Goal: Task Accomplishment & Management: Manage account settings

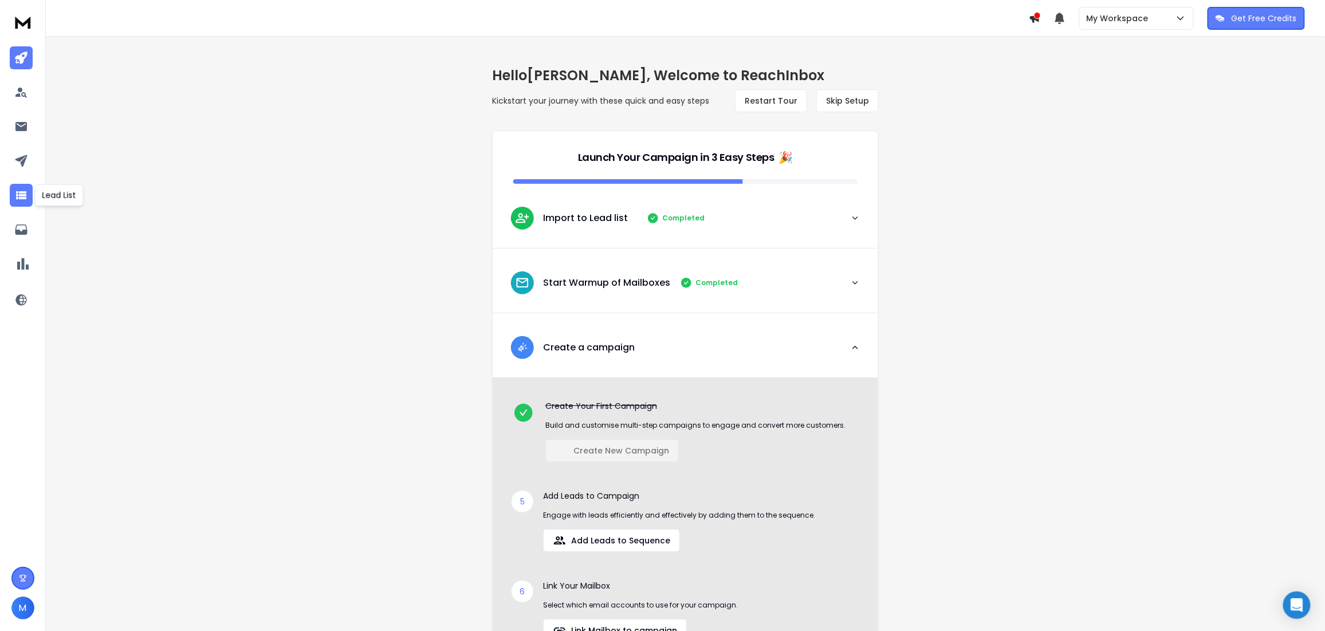
click at [29, 201] on link at bounding box center [21, 195] width 23 height 23
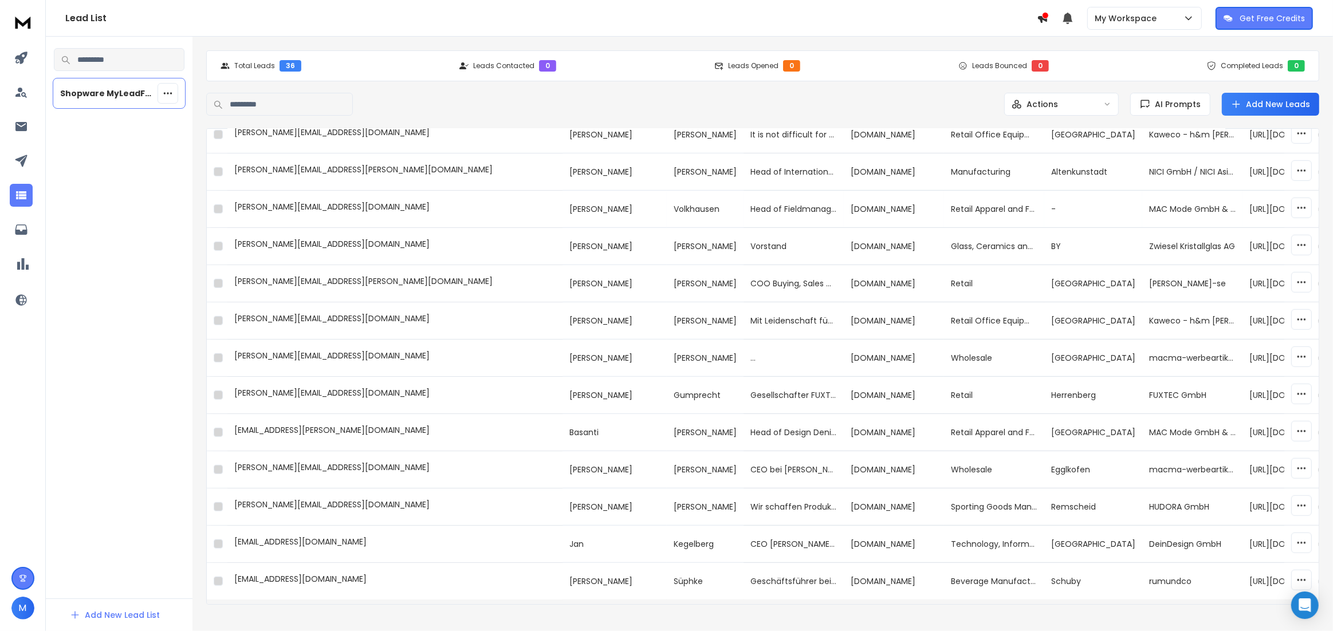
scroll to position [906, 0]
click at [1243, 430] on td "[URL][DOMAIN_NAME][PERSON_NAME]" at bounding box center [1293, 432] width 100 height 37
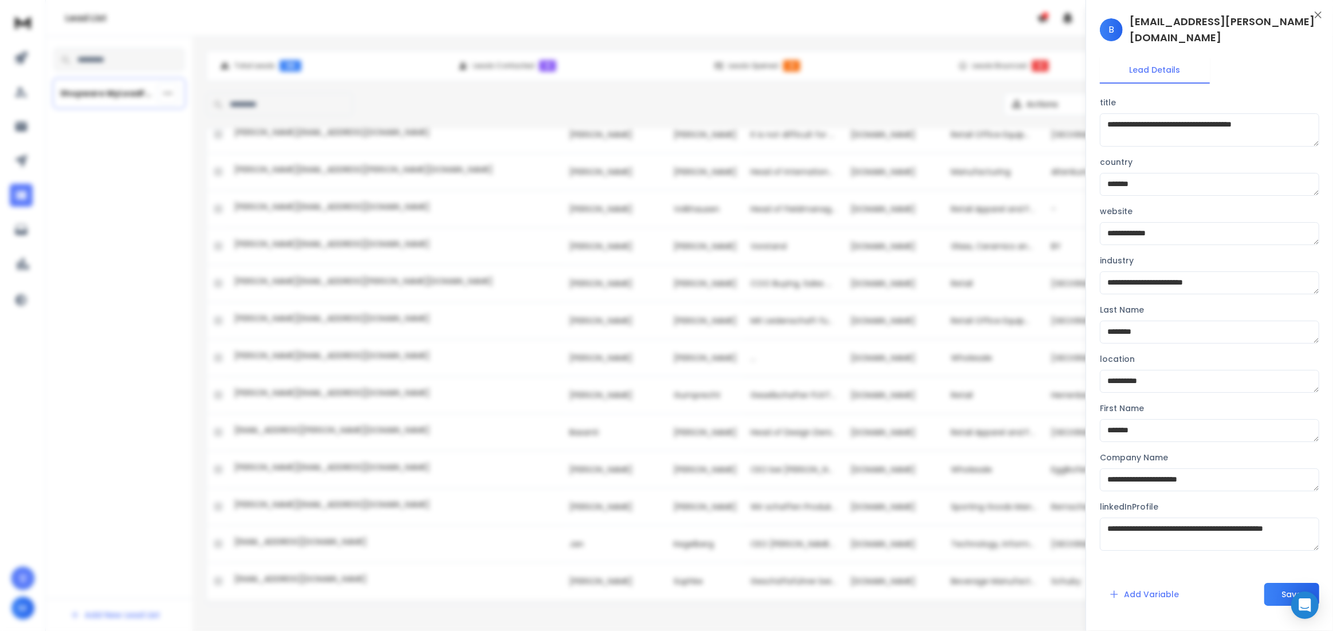
click at [999, 437] on div at bounding box center [666, 315] width 1333 height 631
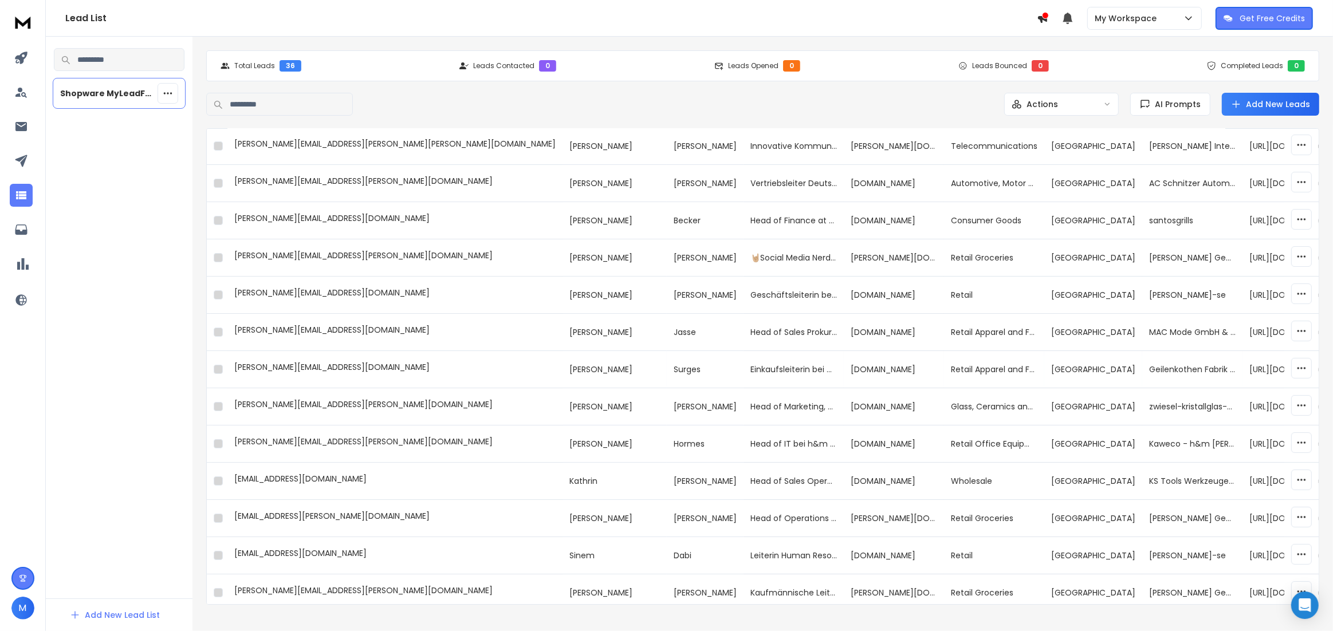
scroll to position [0, 0]
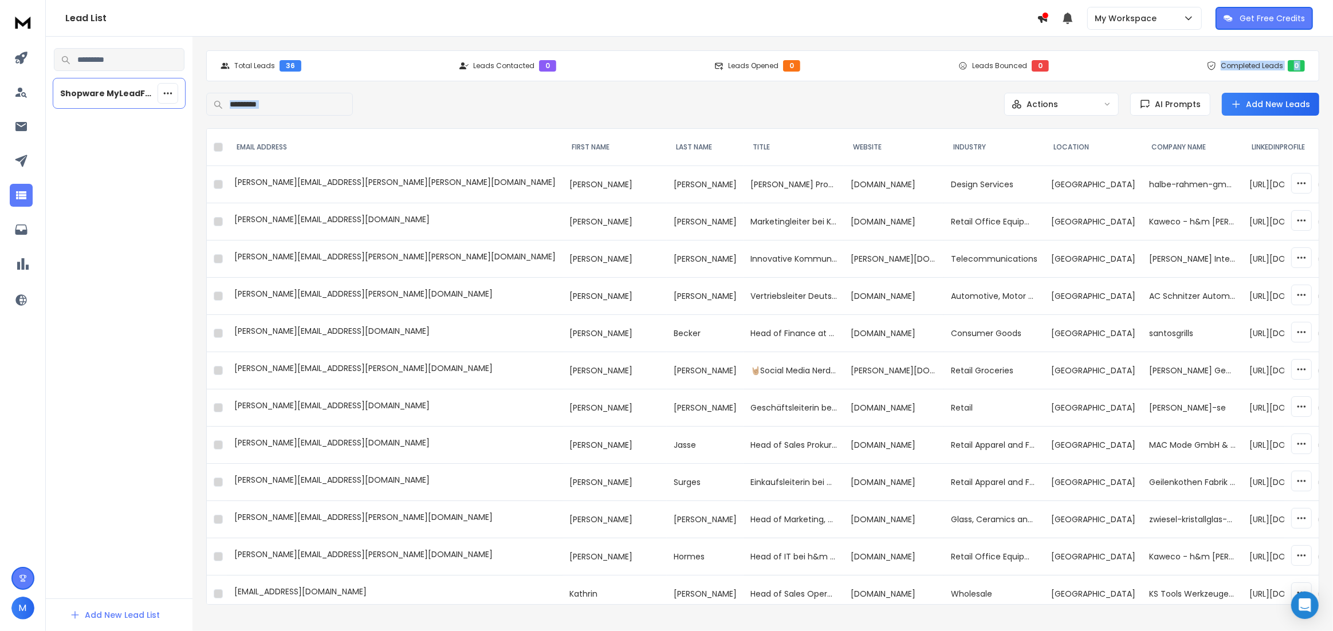
click at [1063, 87] on div "Total Leads 36 Leads Contacted 0 Leads Opened 0 Leads Bounced 0 Completed Leads…" at bounding box center [762, 81] width 1141 height 88
click at [1061, 93] on button "Actions" at bounding box center [1061, 104] width 115 height 23
click at [1059, 93] on button "Actions" at bounding box center [1061, 104] width 115 height 23
click at [1193, 99] on span "AI Prompts" at bounding box center [1175, 104] width 50 height 11
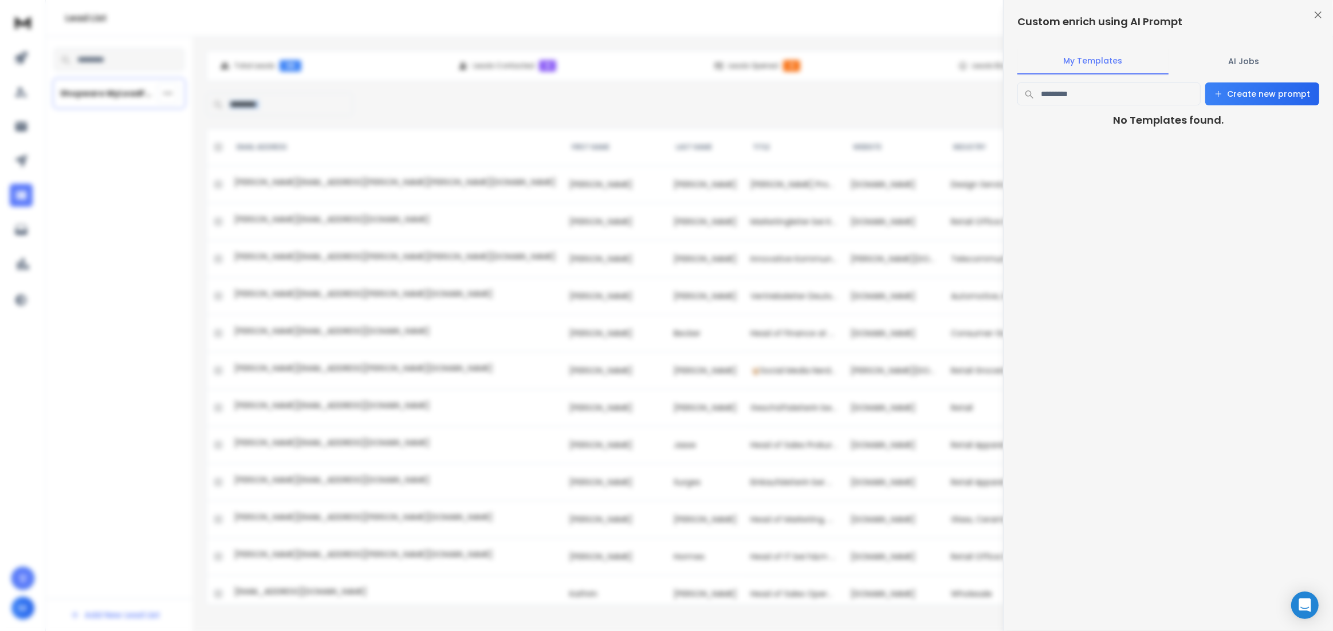
click at [1208, 73] on button "AI Jobs" at bounding box center [1244, 61] width 151 height 25
click at [1136, 62] on button "My Templates" at bounding box center [1092, 61] width 151 height 25
click at [1275, 94] on button "Create new prompt" at bounding box center [1262, 93] width 114 height 23
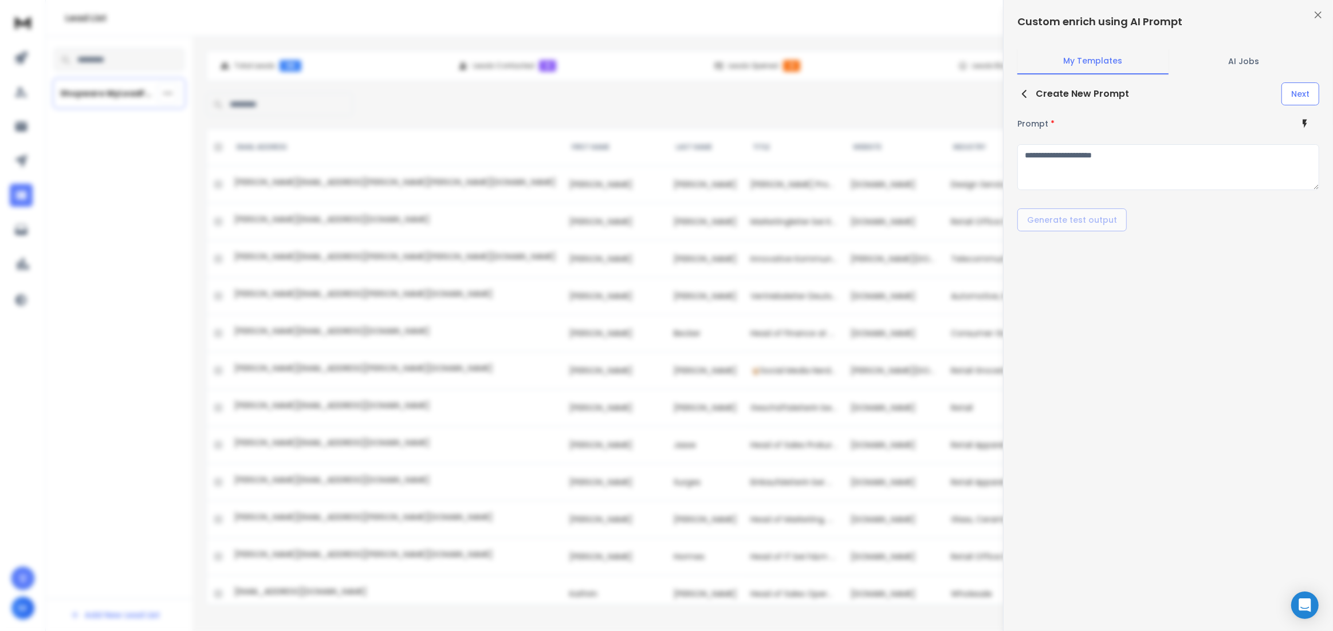
click at [1145, 182] on textarea at bounding box center [1168, 167] width 302 height 46
click at [1027, 87] on icon at bounding box center [1024, 94] width 14 height 14
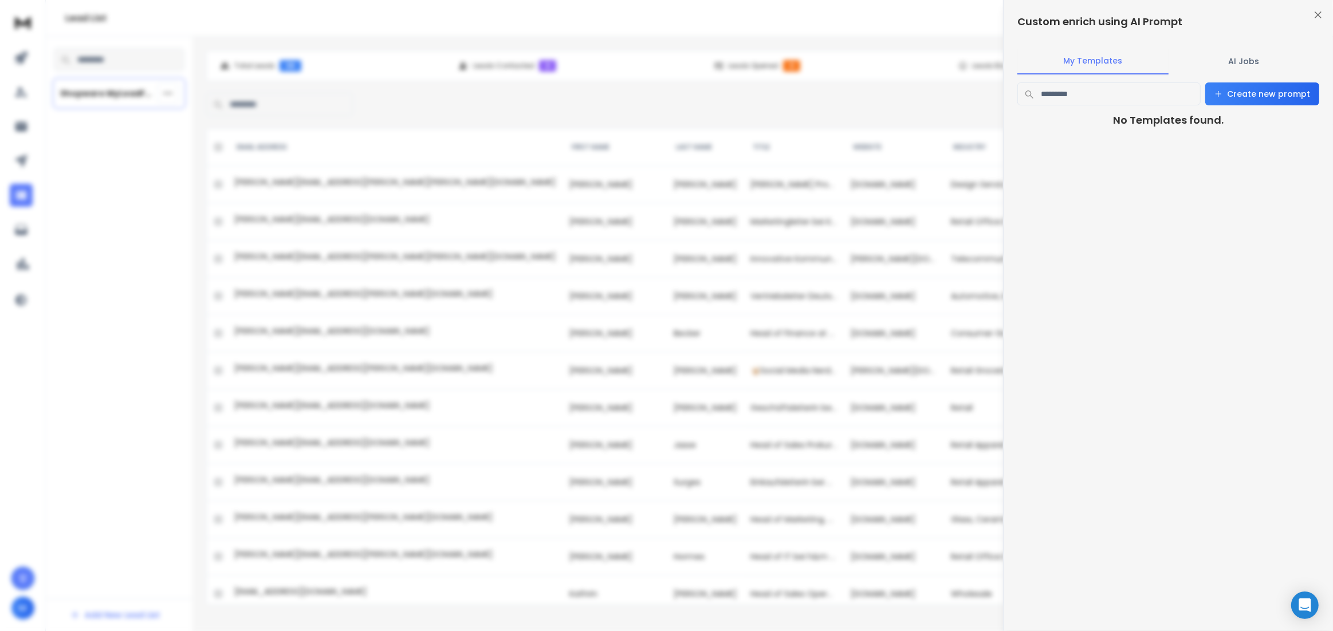
click at [905, 84] on div at bounding box center [666, 315] width 1333 height 631
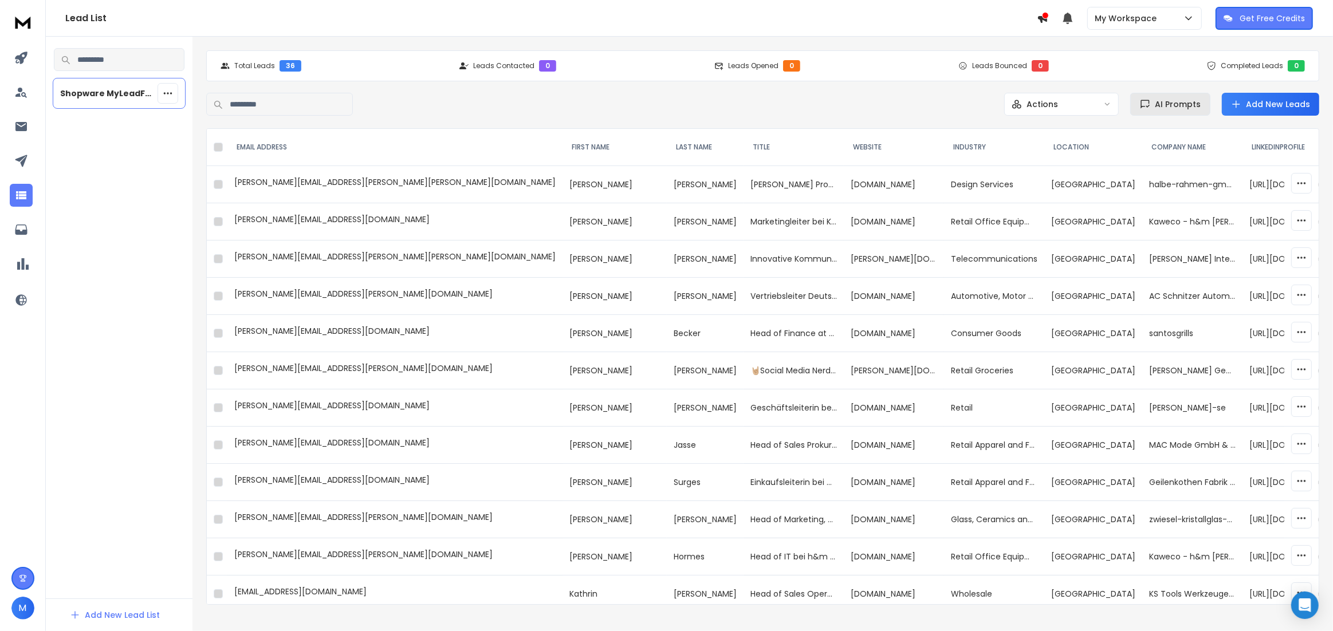
click at [1184, 103] on span "AI Prompts" at bounding box center [1175, 104] width 50 height 11
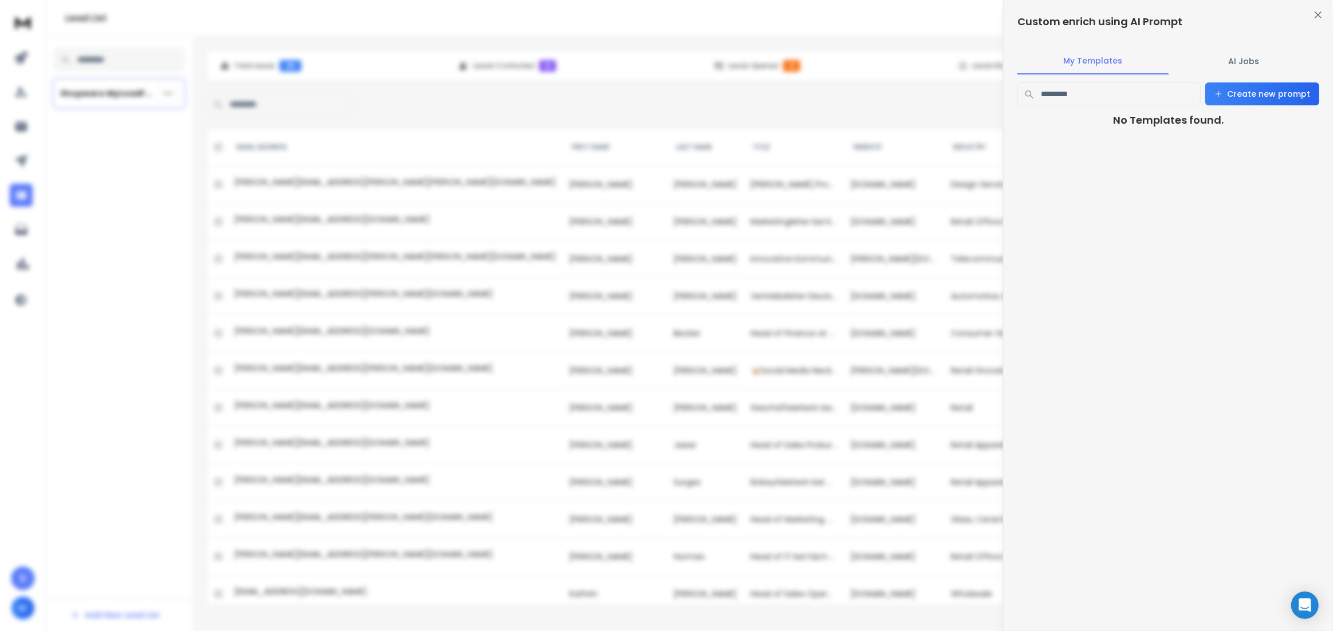
click at [1211, 69] on button "AI Jobs" at bounding box center [1244, 61] width 151 height 25
click at [289, 57] on div at bounding box center [666, 315] width 1333 height 631
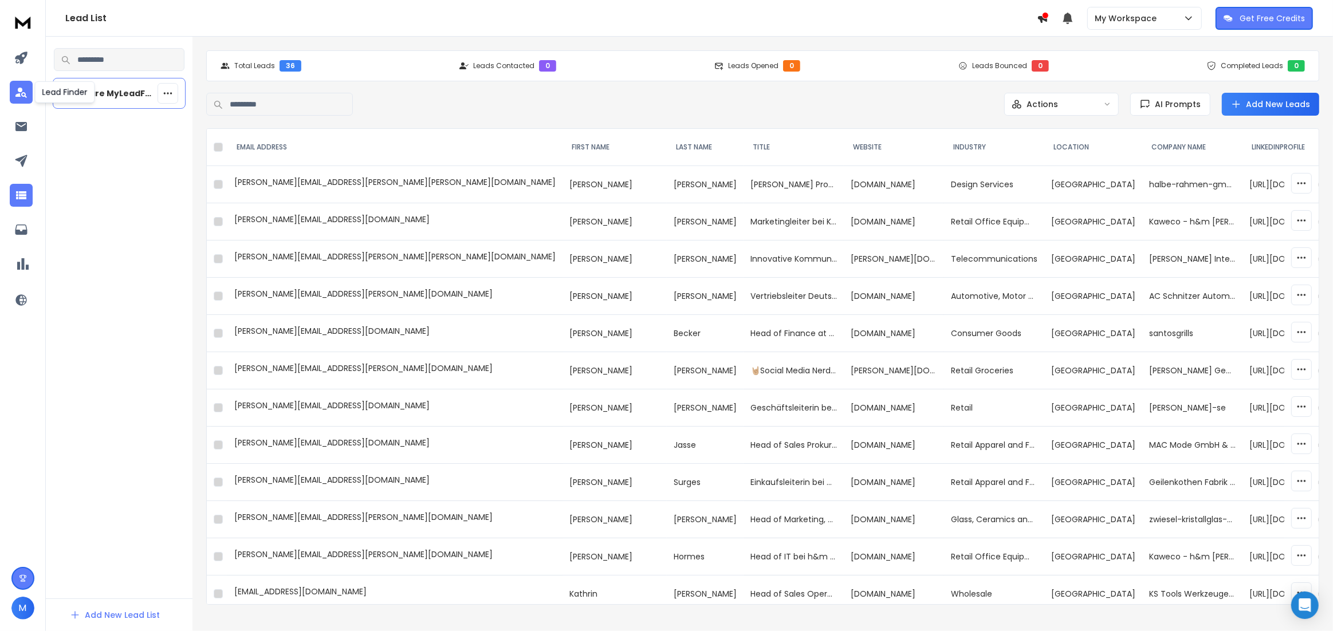
click at [26, 95] on icon at bounding box center [21, 92] width 14 height 14
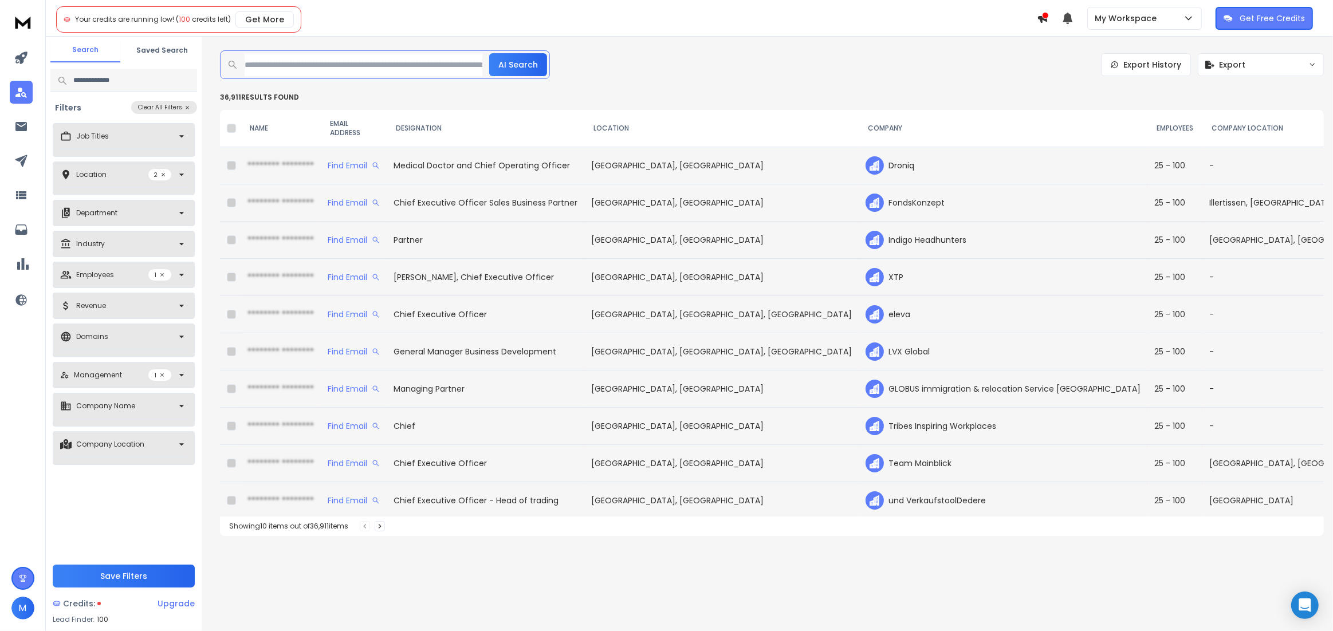
click at [180, 175] on icon at bounding box center [181, 174] width 11 height 11
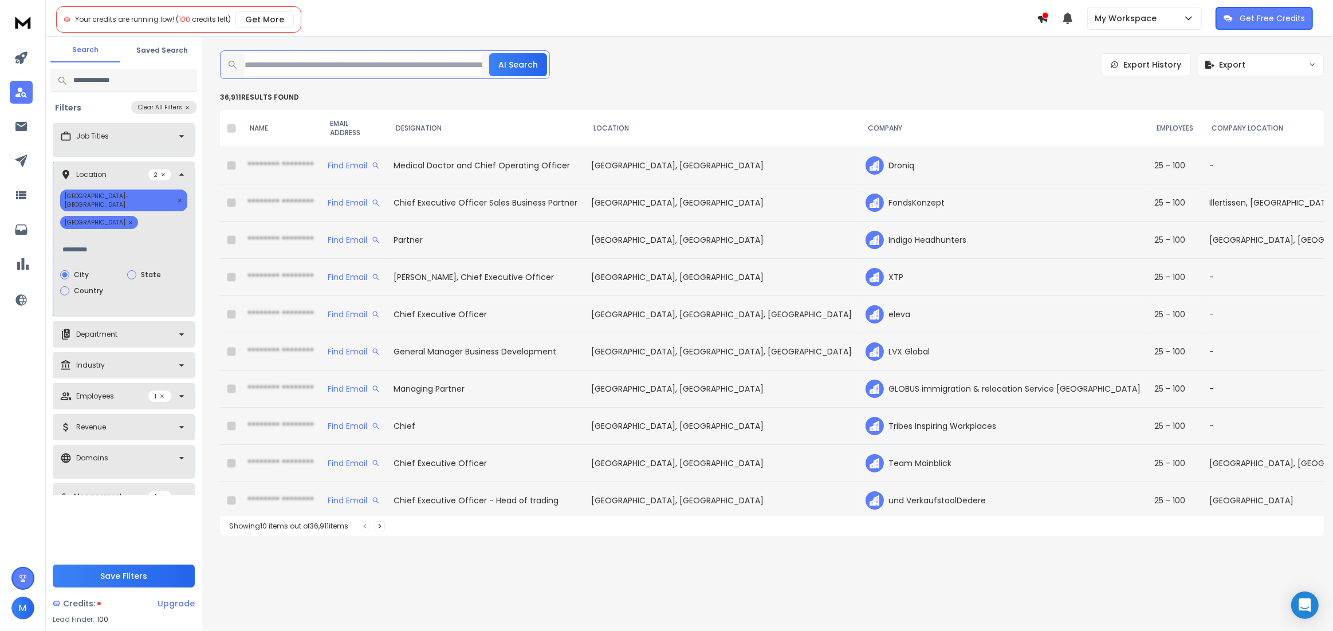
click at [180, 174] on icon at bounding box center [181, 175] width 5 height 2
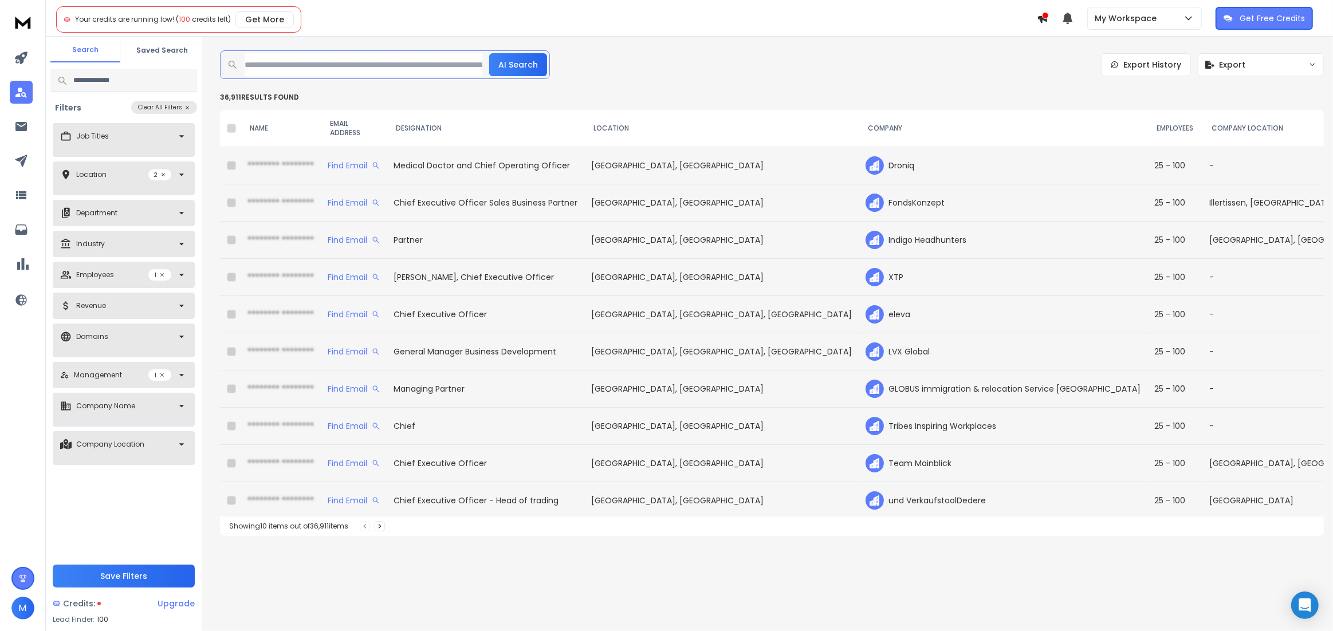
click at [180, 174] on icon at bounding box center [181, 174] width 11 height 11
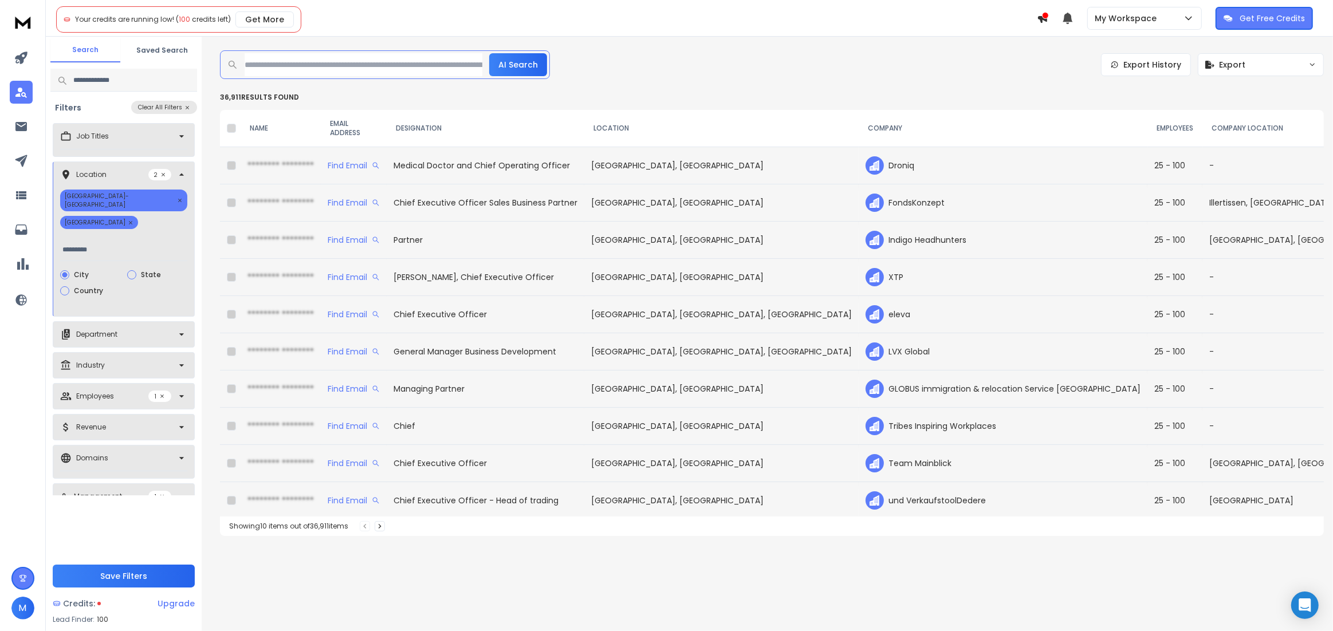
click at [138, 216] on p "[GEOGRAPHIC_DATA]" at bounding box center [99, 222] width 78 height 13
click at [176, 172] on icon at bounding box center [181, 174] width 11 height 11
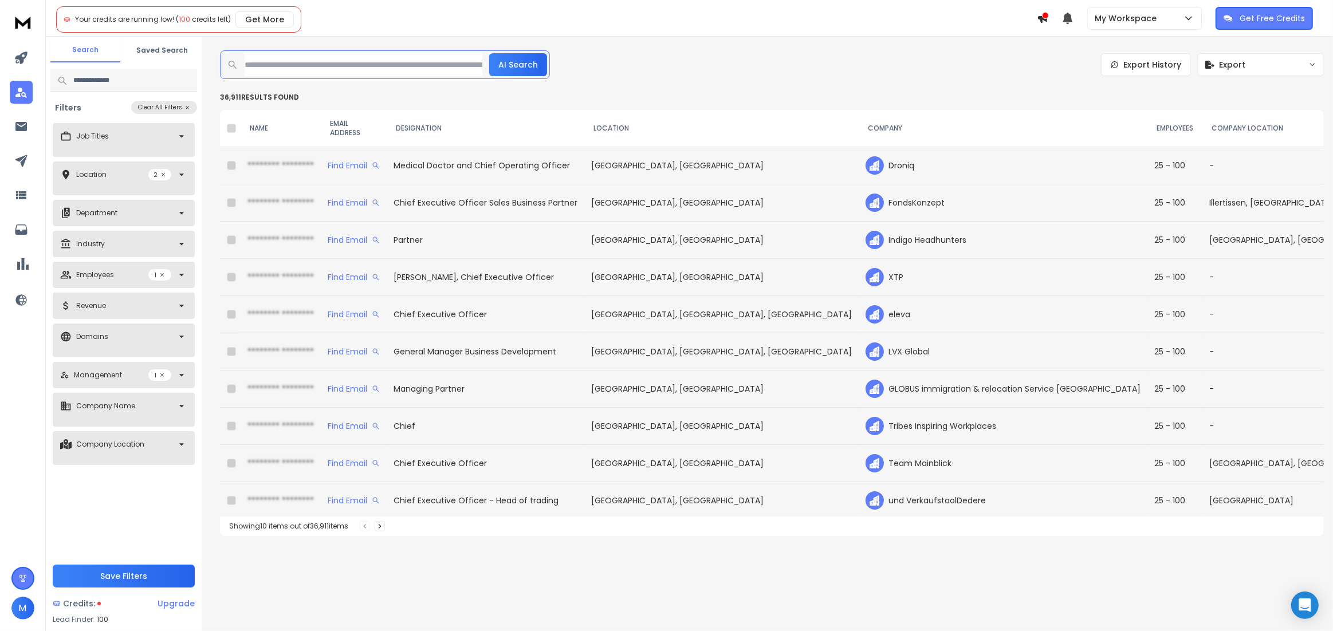
click at [176, 172] on icon at bounding box center [181, 174] width 11 height 11
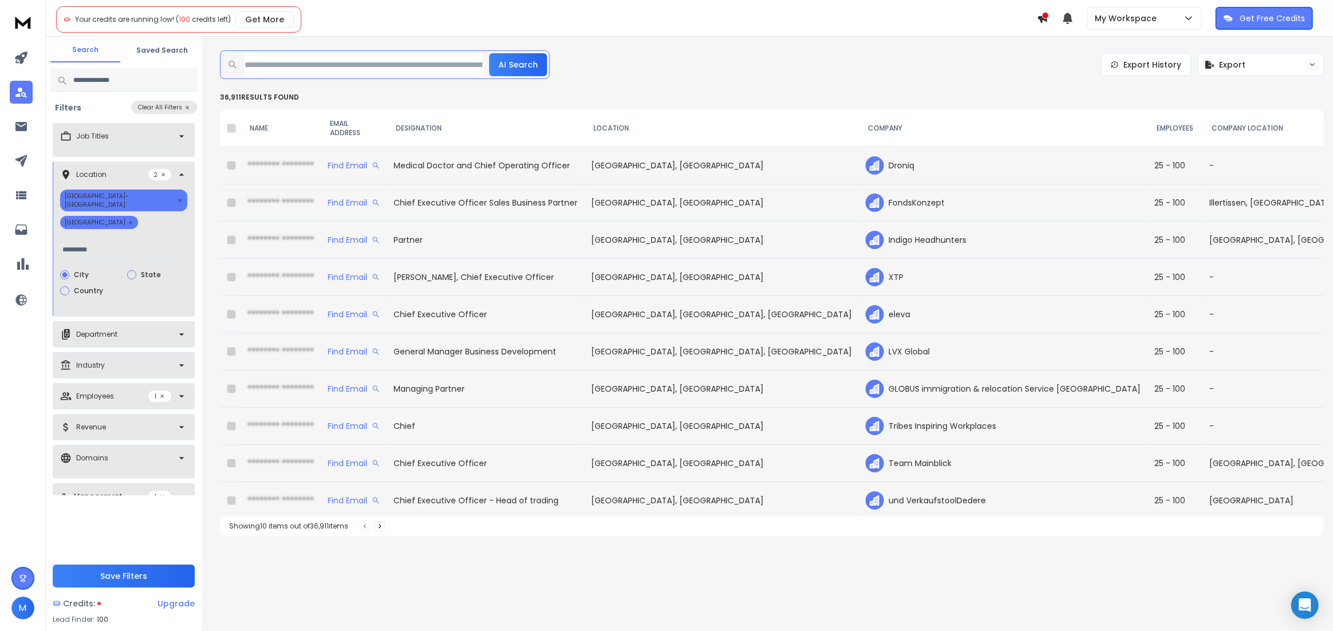
scroll to position [63, 0]
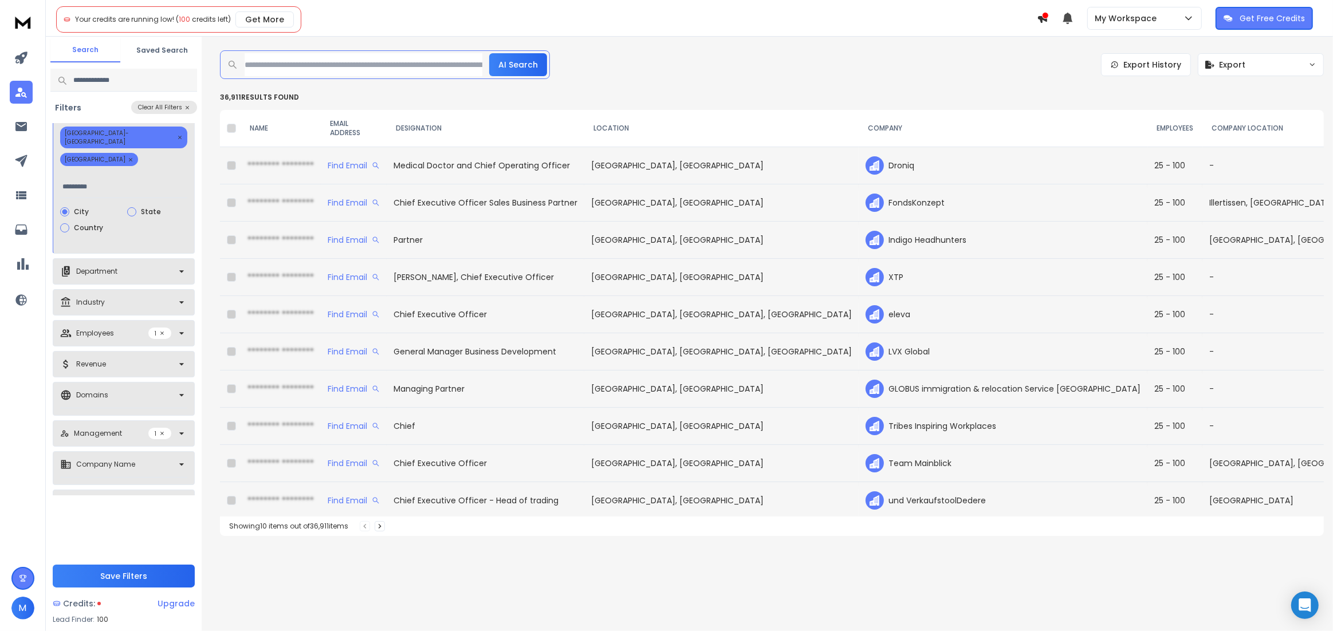
click at [162, 382] on div "Domains" at bounding box center [124, 399] width 142 height 34
click at [170, 382] on div "Domains" at bounding box center [124, 399] width 142 height 34
click at [176, 390] on icon at bounding box center [181, 395] width 11 height 11
click at [161, 390] on div "Domains" at bounding box center [123, 395] width 127 height 11
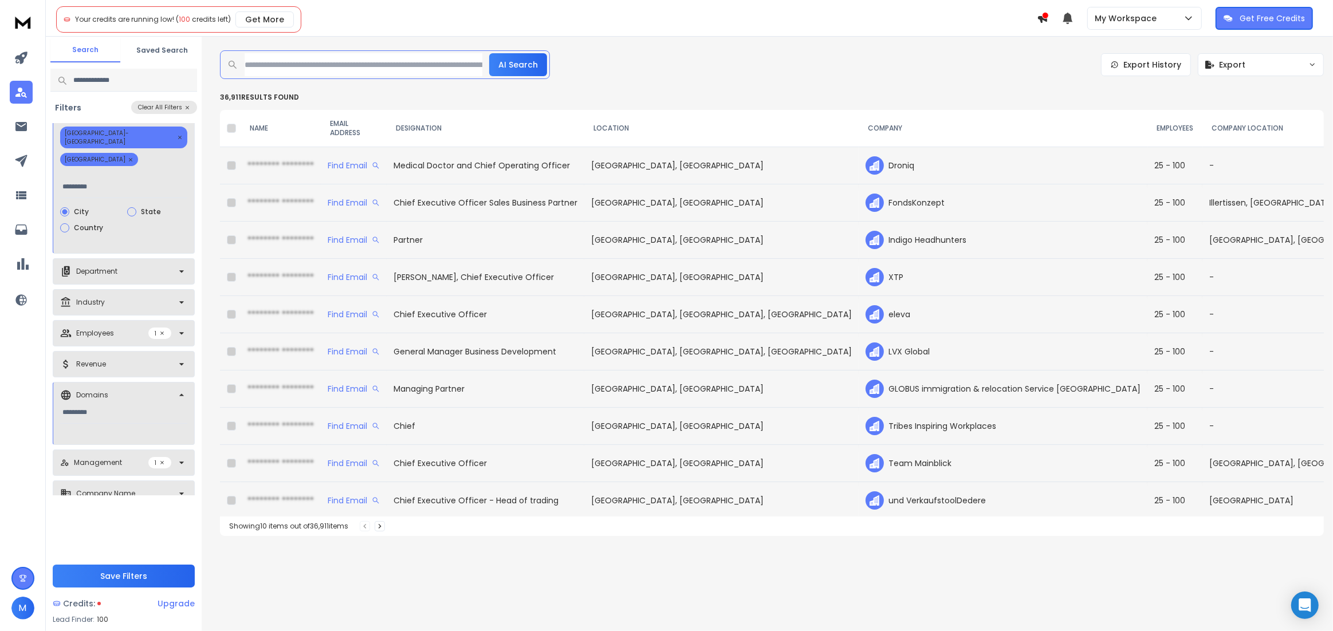
click at [128, 401] on input at bounding box center [123, 412] width 127 height 23
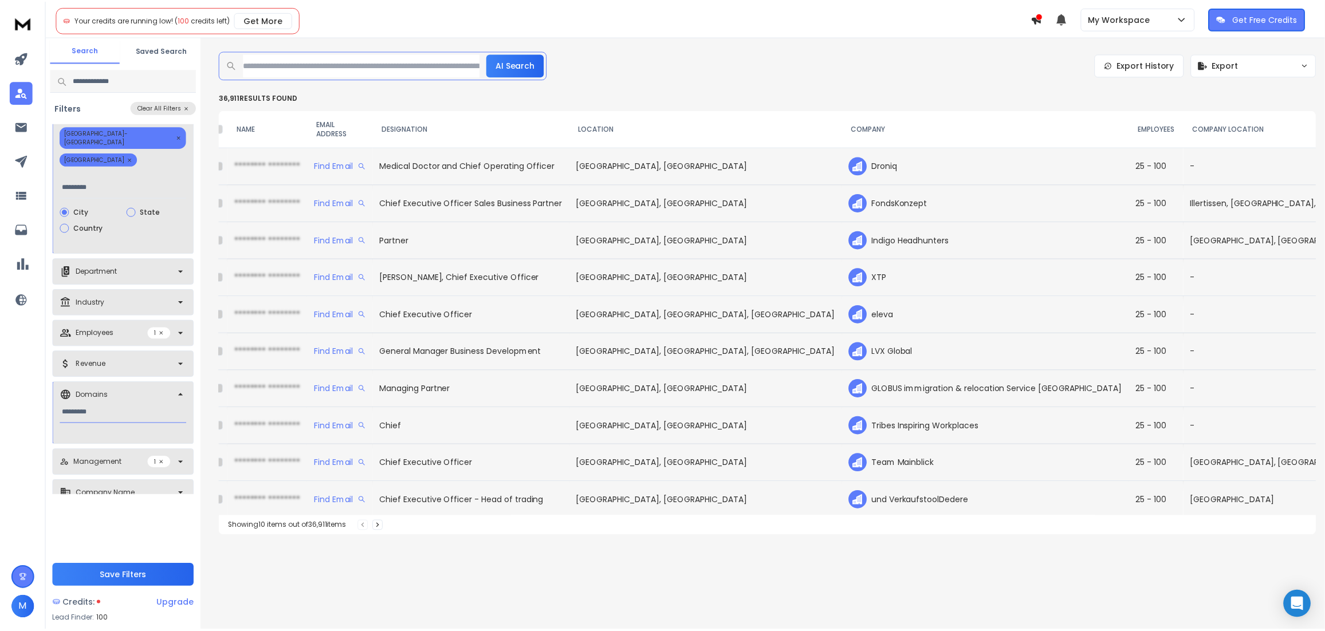
scroll to position [0, 0]
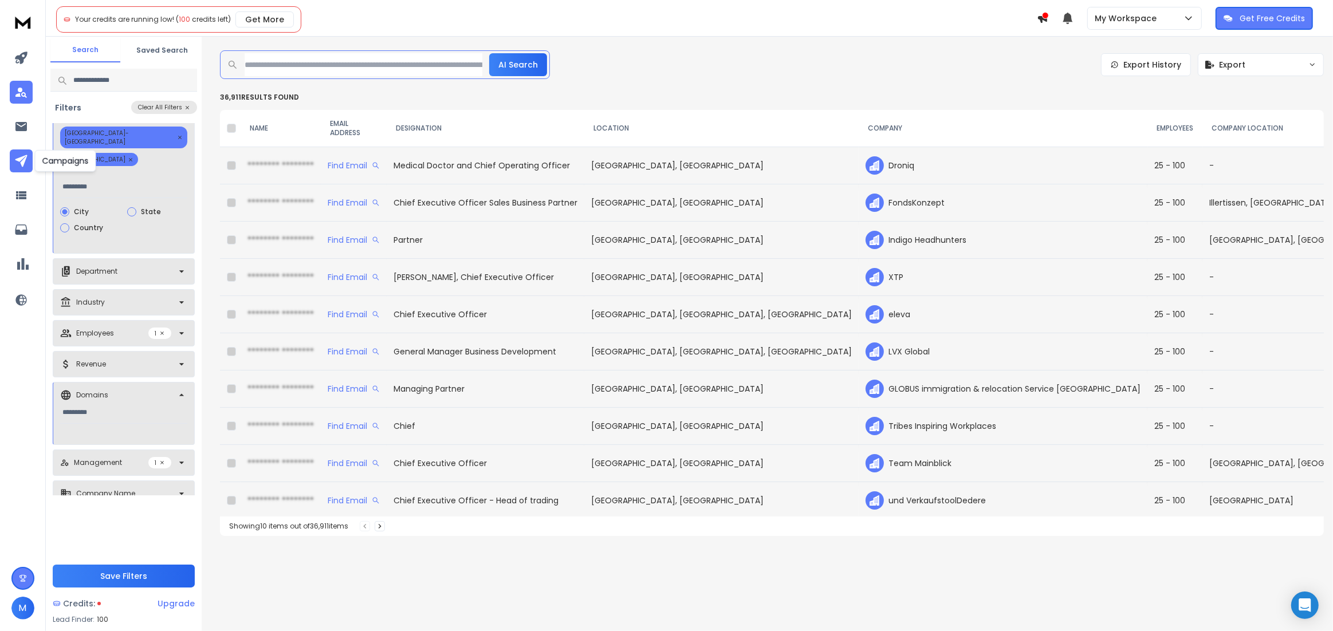
click at [13, 158] on link at bounding box center [21, 161] width 23 height 23
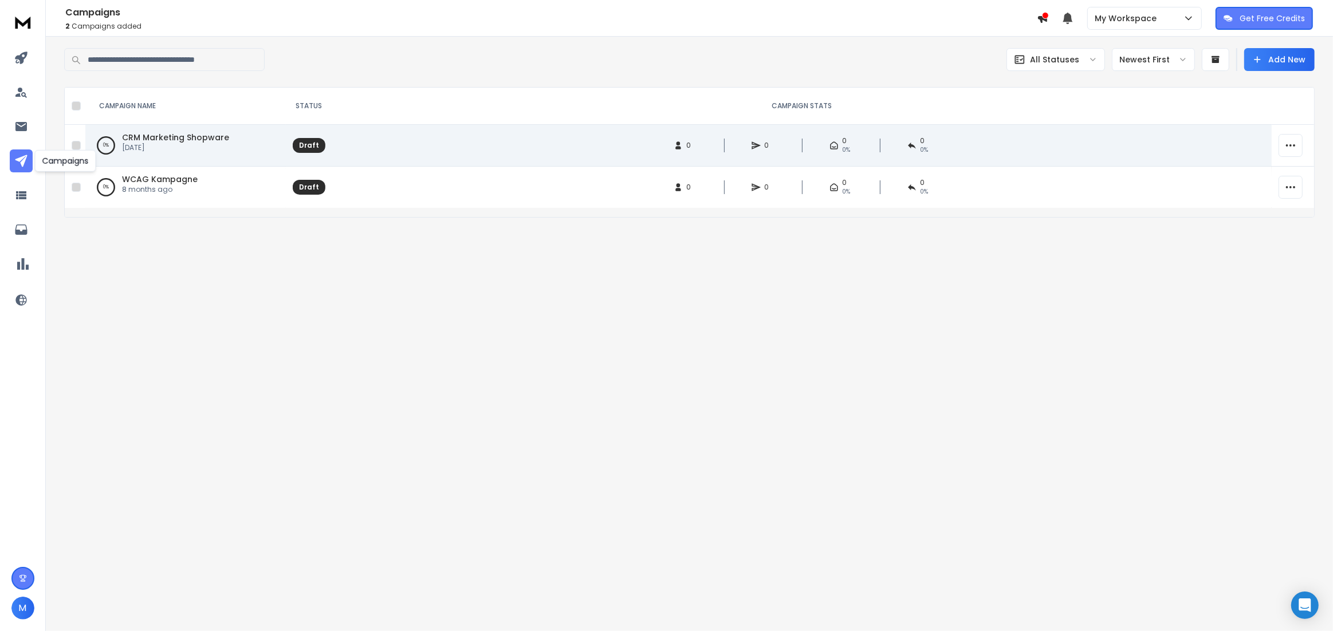
click at [175, 134] on span "CRM Marketing Shopware" at bounding box center [175, 137] width 107 height 11
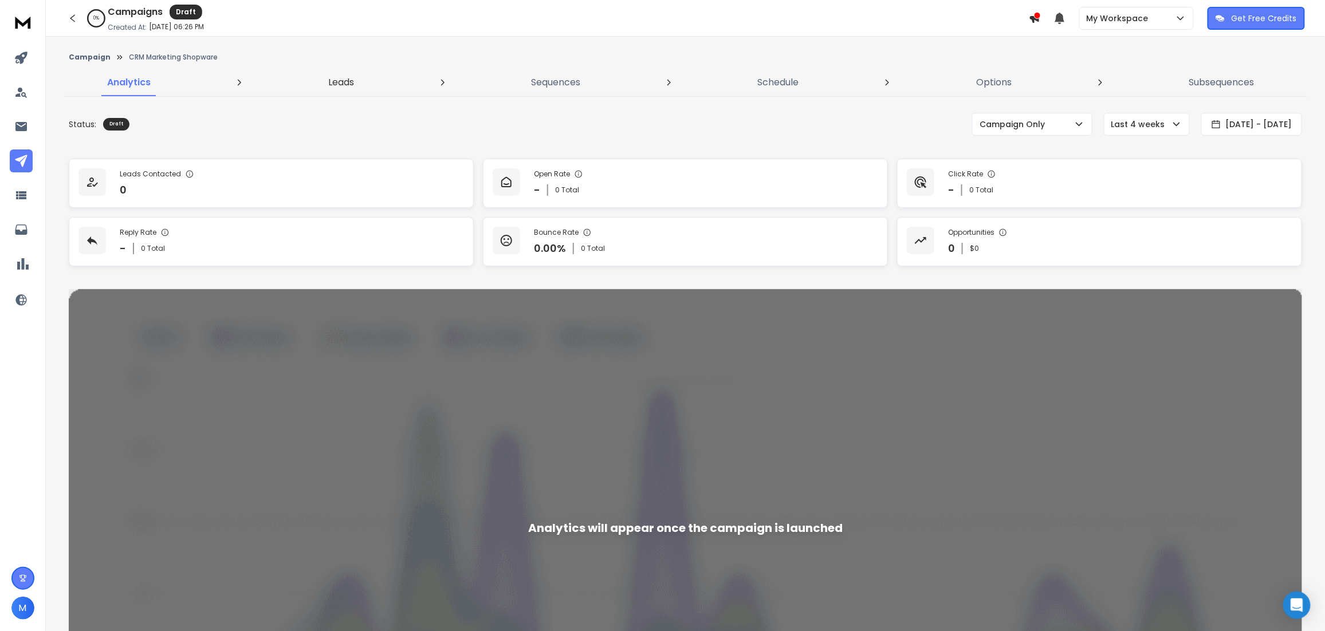
click at [345, 93] on link "Leads" at bounding box center [341, 82] width 40 height 27
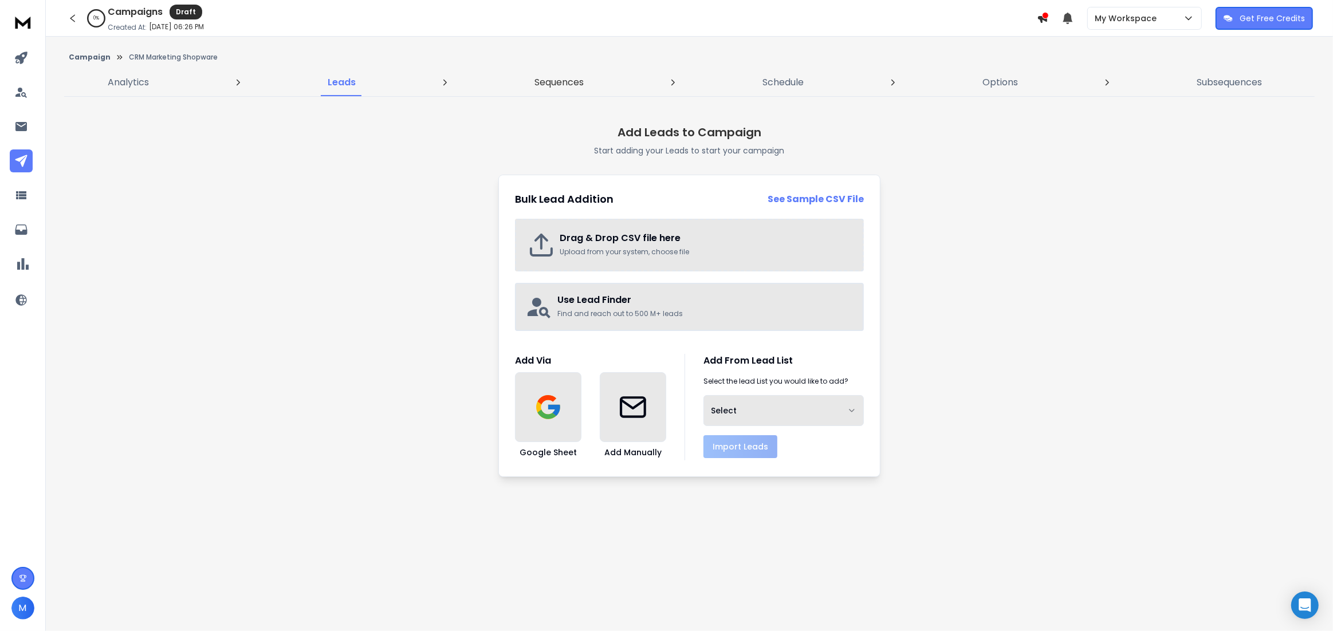
click at [552, 85] on p "Sequences" at bounding box center [559, 83] width 49 height 14
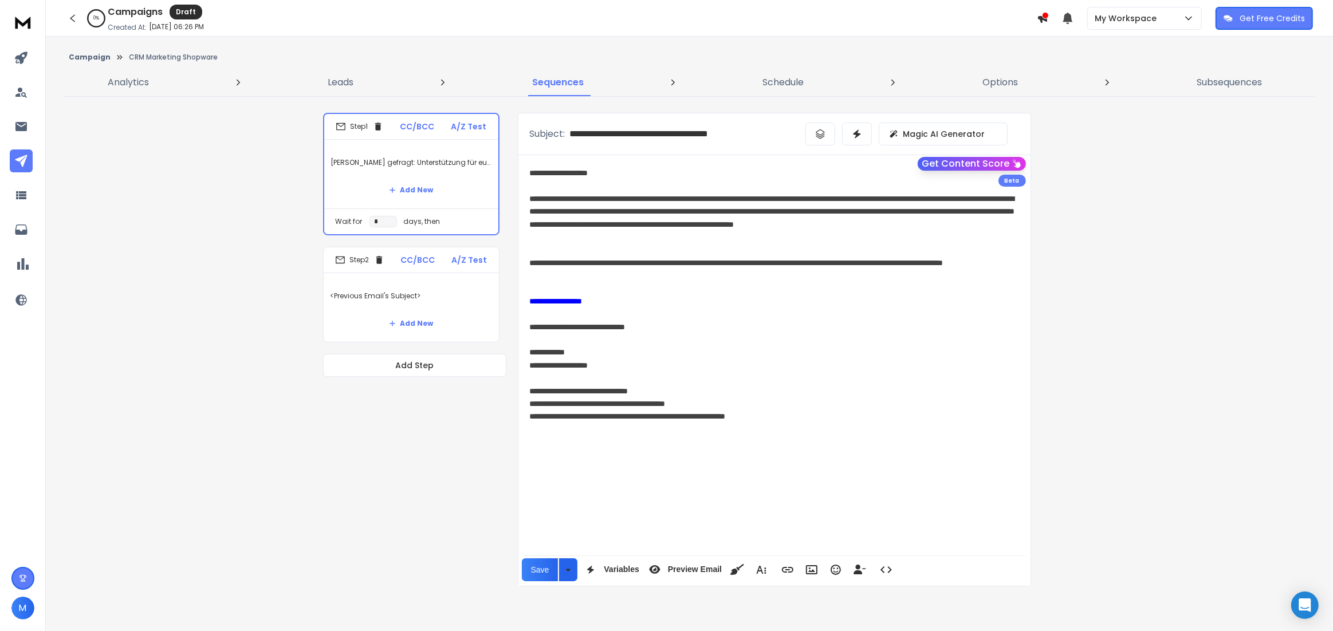
click at [456, 295] on p "<Previous Email's Subject>" at bounding box center [412, 296] width 162 height 32
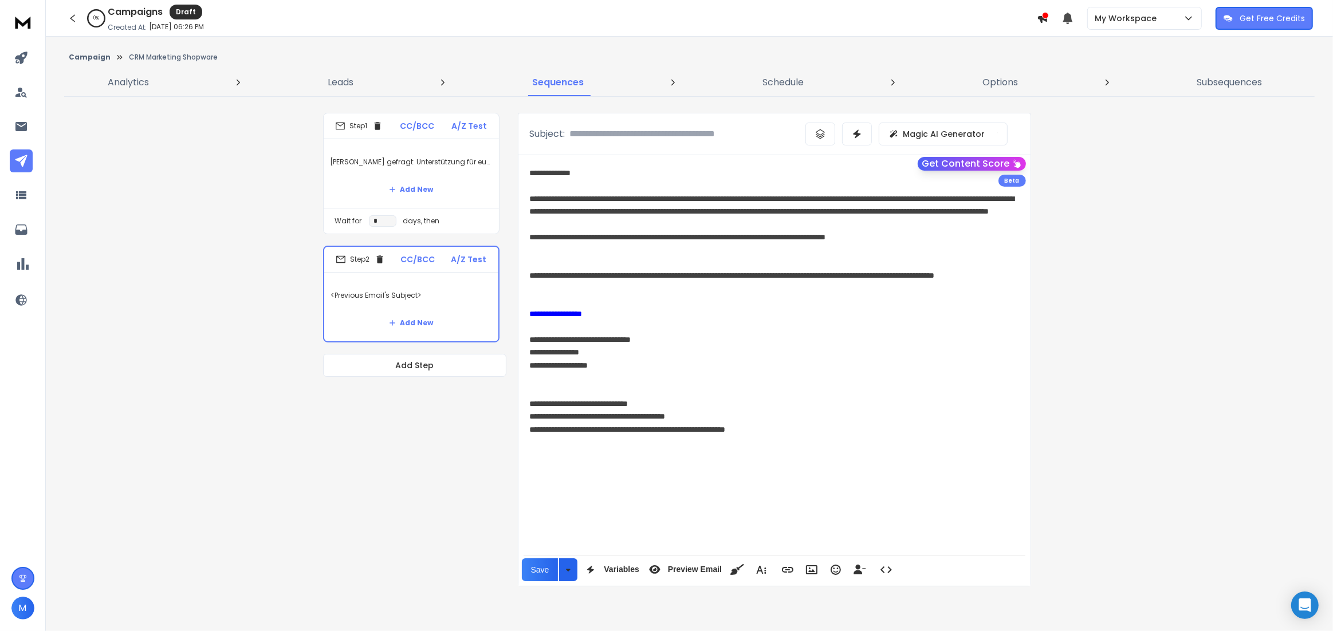
click at [924, 253] on div "**********" at bounding box center [774, 224] width 489 height 64
click at [921, 250] on div "**********" at bounding box center [774, 224] width 489 height 64
click at [943, 246] on div "**********" at bounding box center [774, 224] width 489 height 64
click at [883, 239] on div "**********" at bounding box center [774, 224] width 489 height 64
click at [812, 568] on icon "button" at bounding box center [812, 570] width 14 height 14
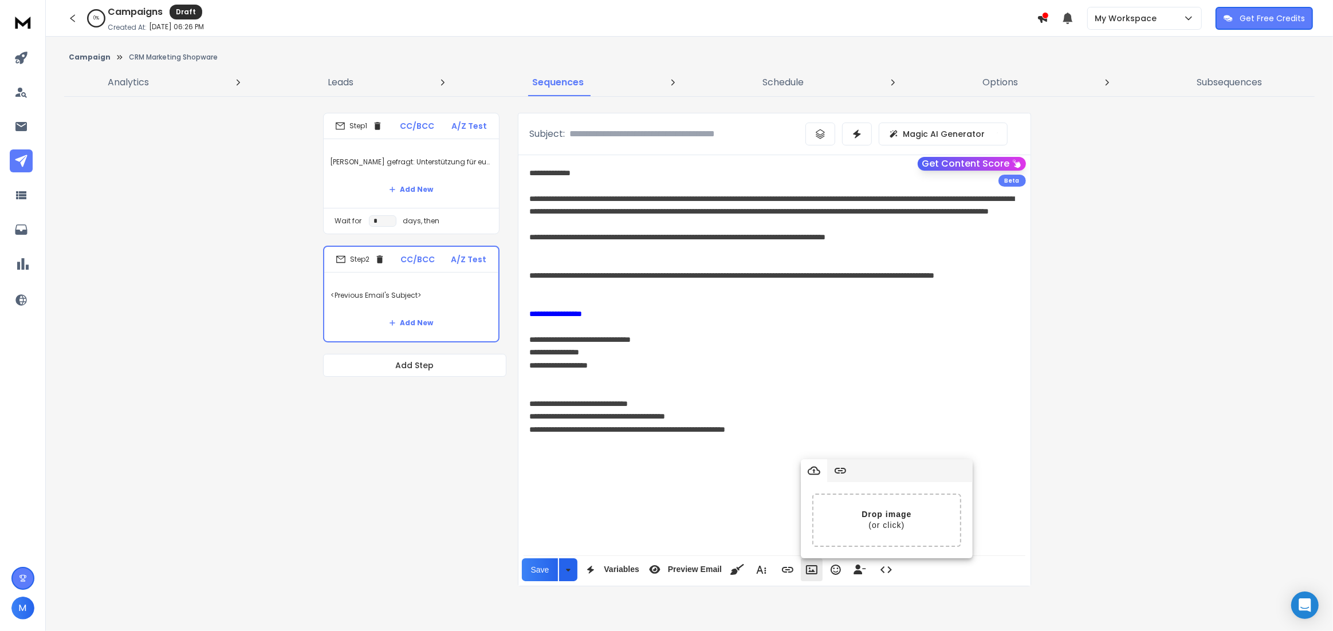
click at [812, 568] on icon "button" at bounding box center [812, 570] width 14 height 14
click at [773, 351] on div "**********" at bounding box center [774, 359] width 489 height 26
click at [691, 251] on div "**********" at bounding box center [774, 224] width 489 height 64
click at [604, 129] on input at bounding box center [682, 134] width 224 height 14
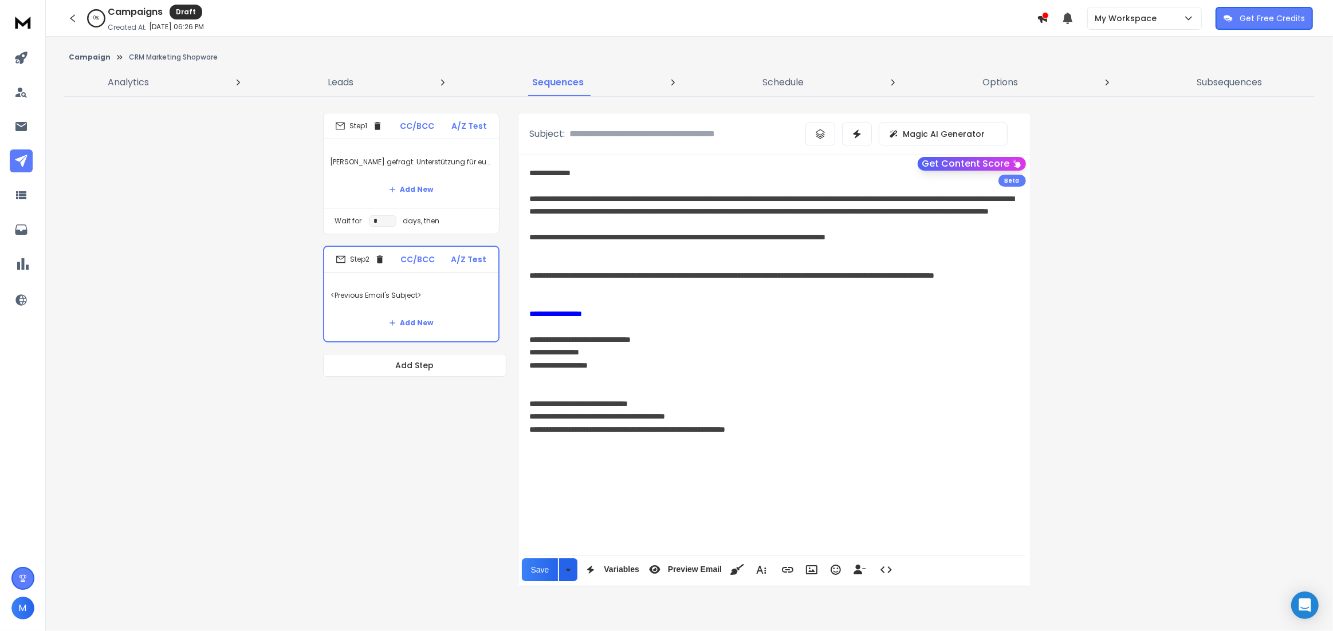
click at [604, 129] on input at bounding box center [682, 134] width 224 height 14
click at [609, 137] on input at bounding box center [682, 134] width 224 height 14
click at [434, 178] on div "[PERSON_NAME] gefragt: Unterstützung für euer CRM Add New" at bounding box center [411, 173] width 175 height 69
type input "**********"
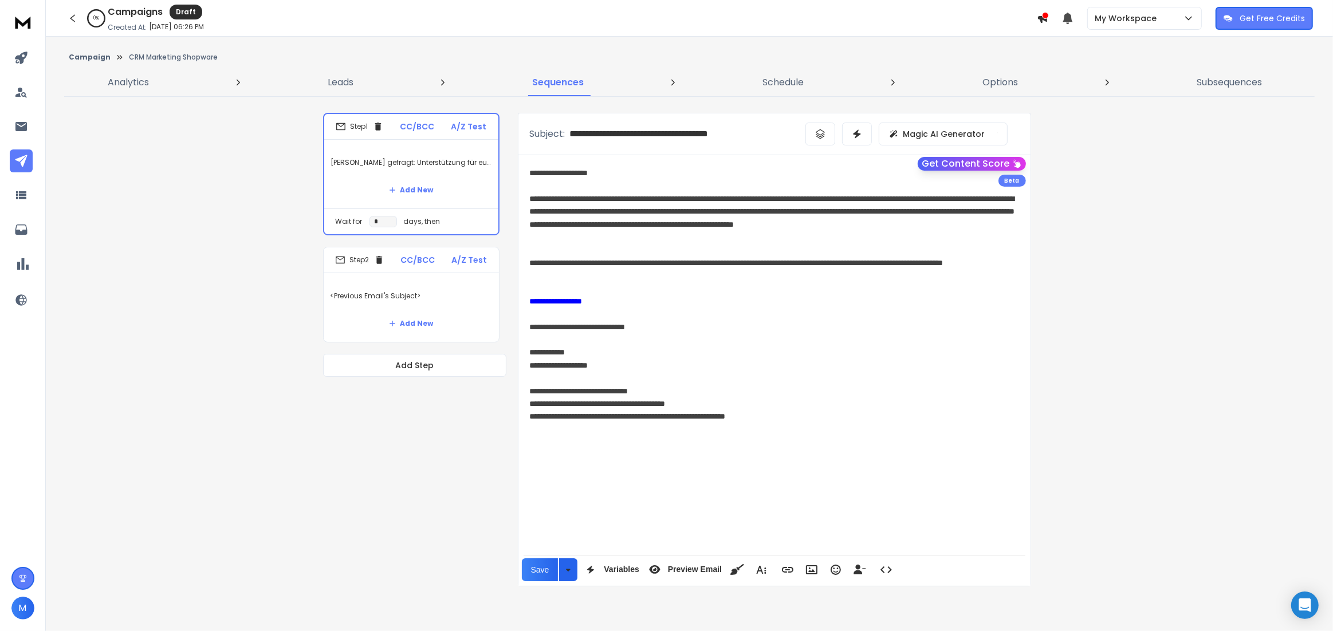
click at [726, 237] on div "**********" at bounding box center [774, 224] width 489 height 64
click at [665, 364] on div "**********" at bounding box center [774, 365] width 489 height 13
click at [656, 343] on div "**********" at bounding box center [774, 354] width 512 height 398
click at [794, 82] on p "Schedule" at bounding box center [783, 83] width 41 height 14
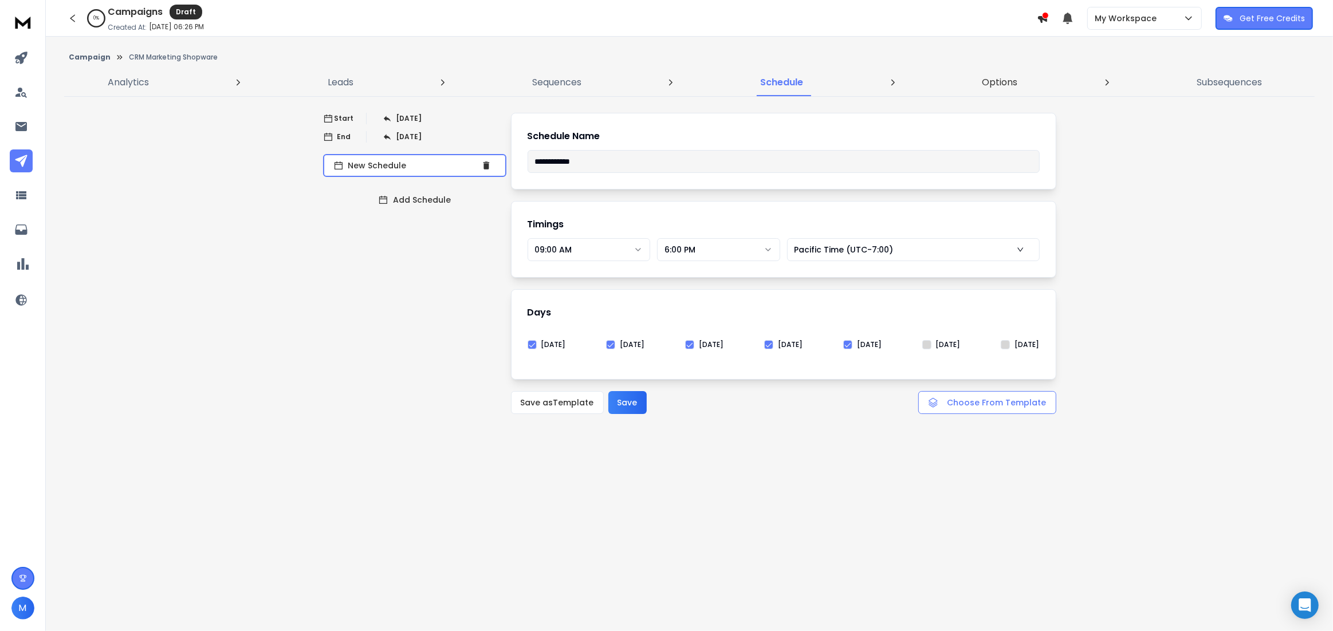
click at [1014, 77] on p "Options" at bounding box center [1001, 83] width 36 height 14
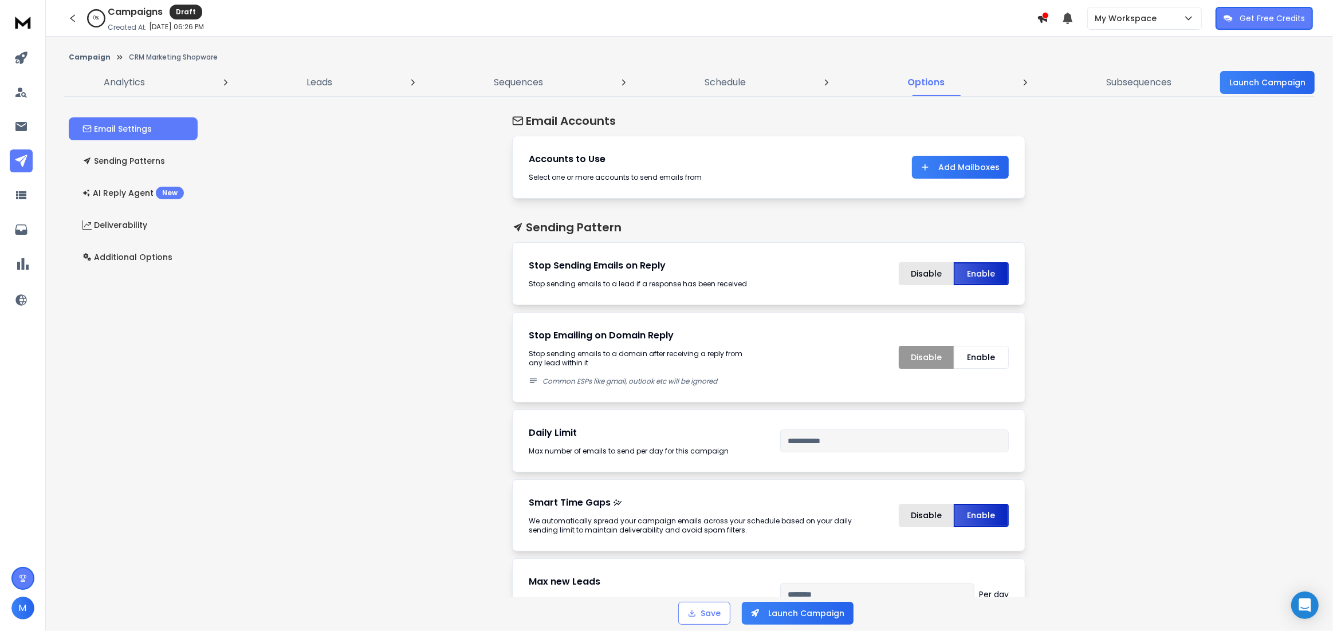
click at [926, 169] on icon "button" at bounding box center [925, 167] width 8 height 8
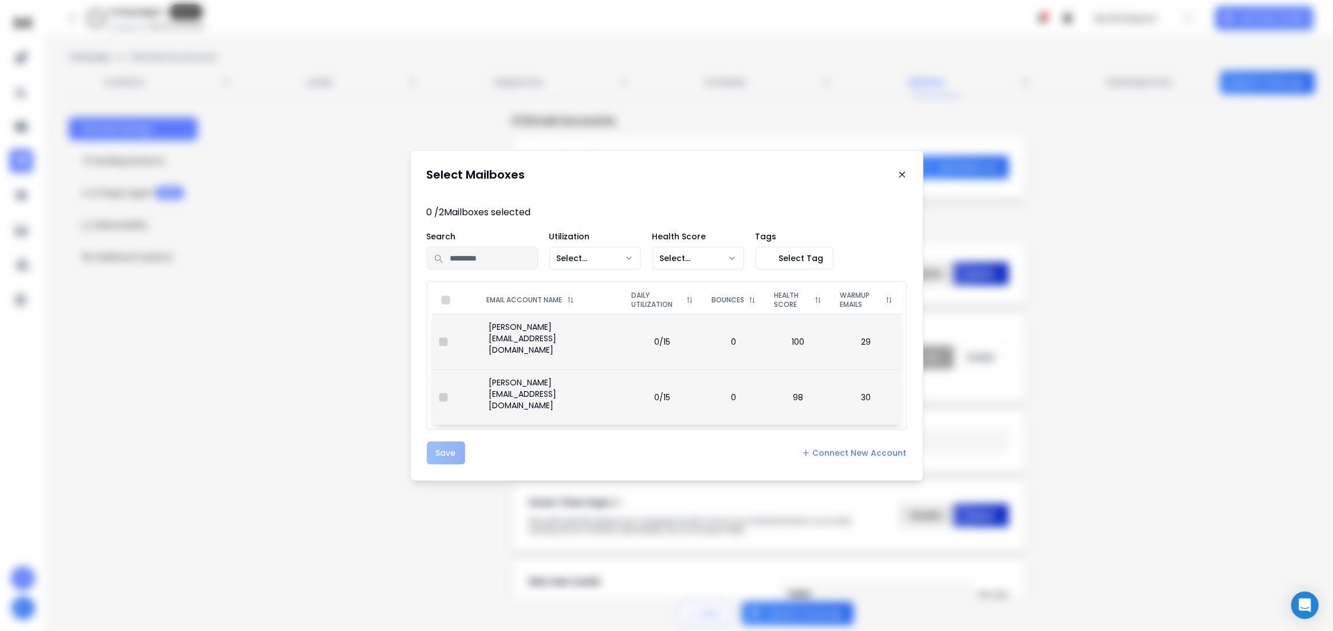
click at [903, 179] on icon at bounding box center [902, 174] width 9 height 9
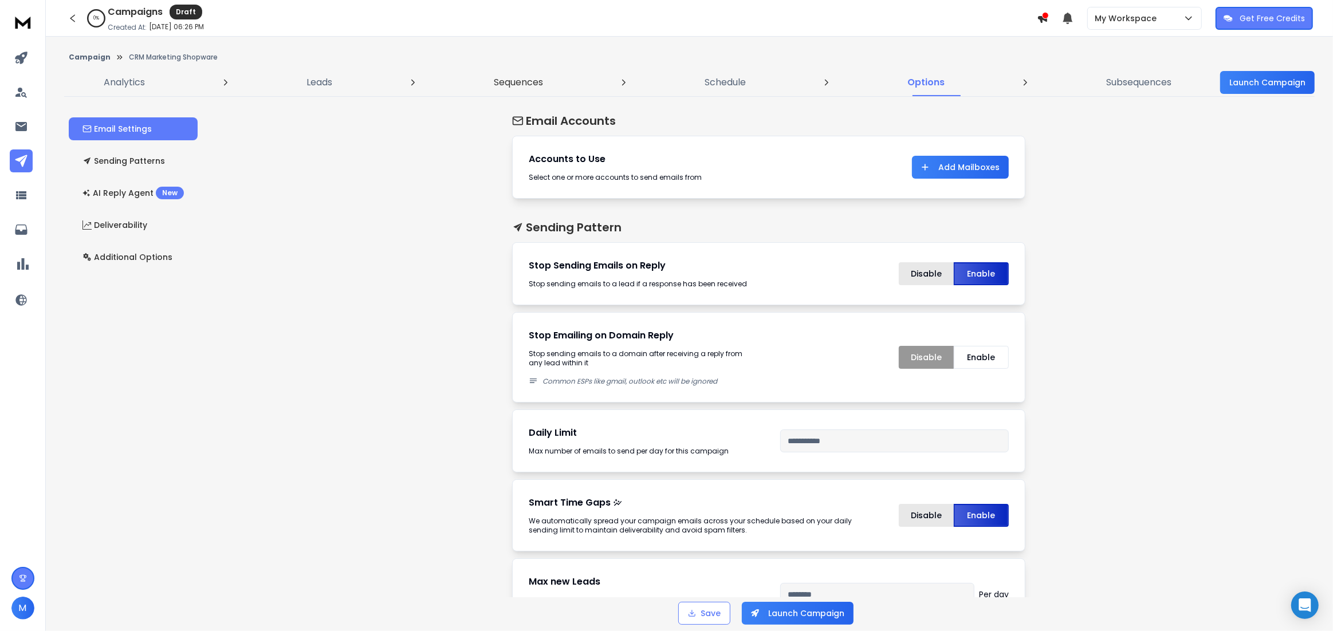
click at [543, 82] on p "Sequences" at bounding box center [518, 83] width 49 height 14
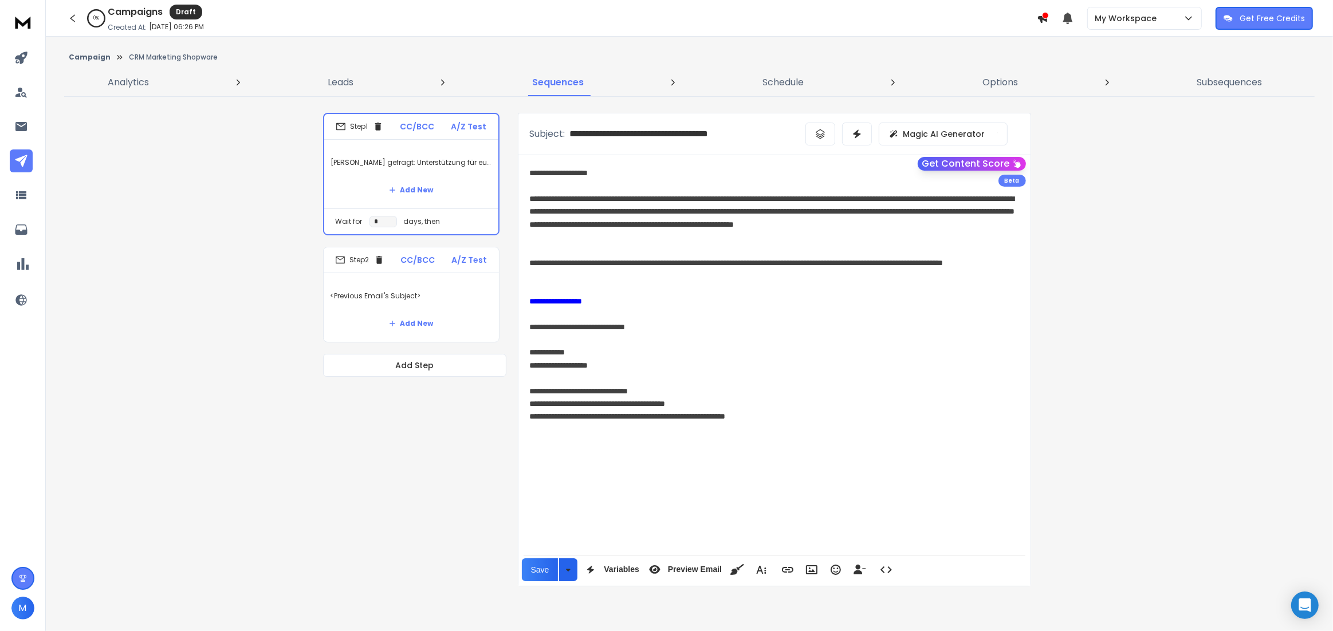
click at [383, 86] on div "Analytics Leads Sequences Schedule Options Subsequences" at bounding box center [685, 82] width 1242 height 27
click at [318, 82] on div "Analytics Leads Sequences Schedule Options Subsequences" at bounding box center [685, 82] width 1242 height 27
click at [341, 81] on p "Leads" at bounding box center [341, 83] width 26 height 14
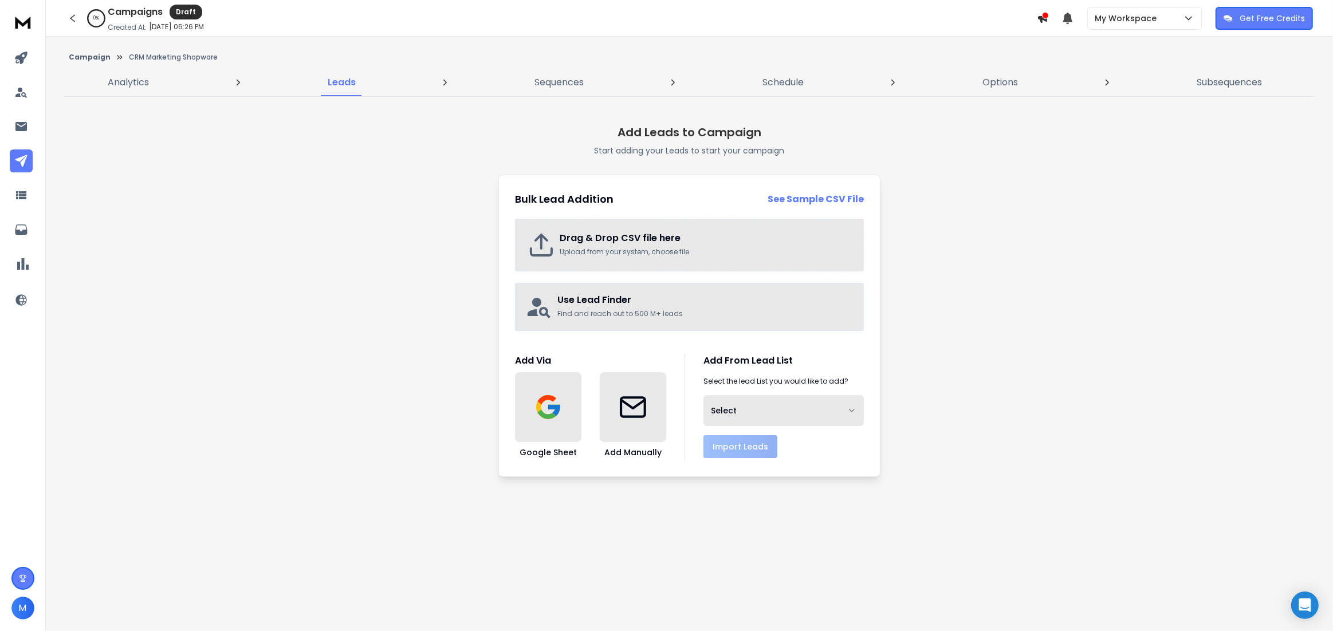
click at [830, 198] on strong "See Sample CSV File" at bounding box center [816, 198] width 96 height 13
